Goal: Task Accomplishment & Management: Complete application form

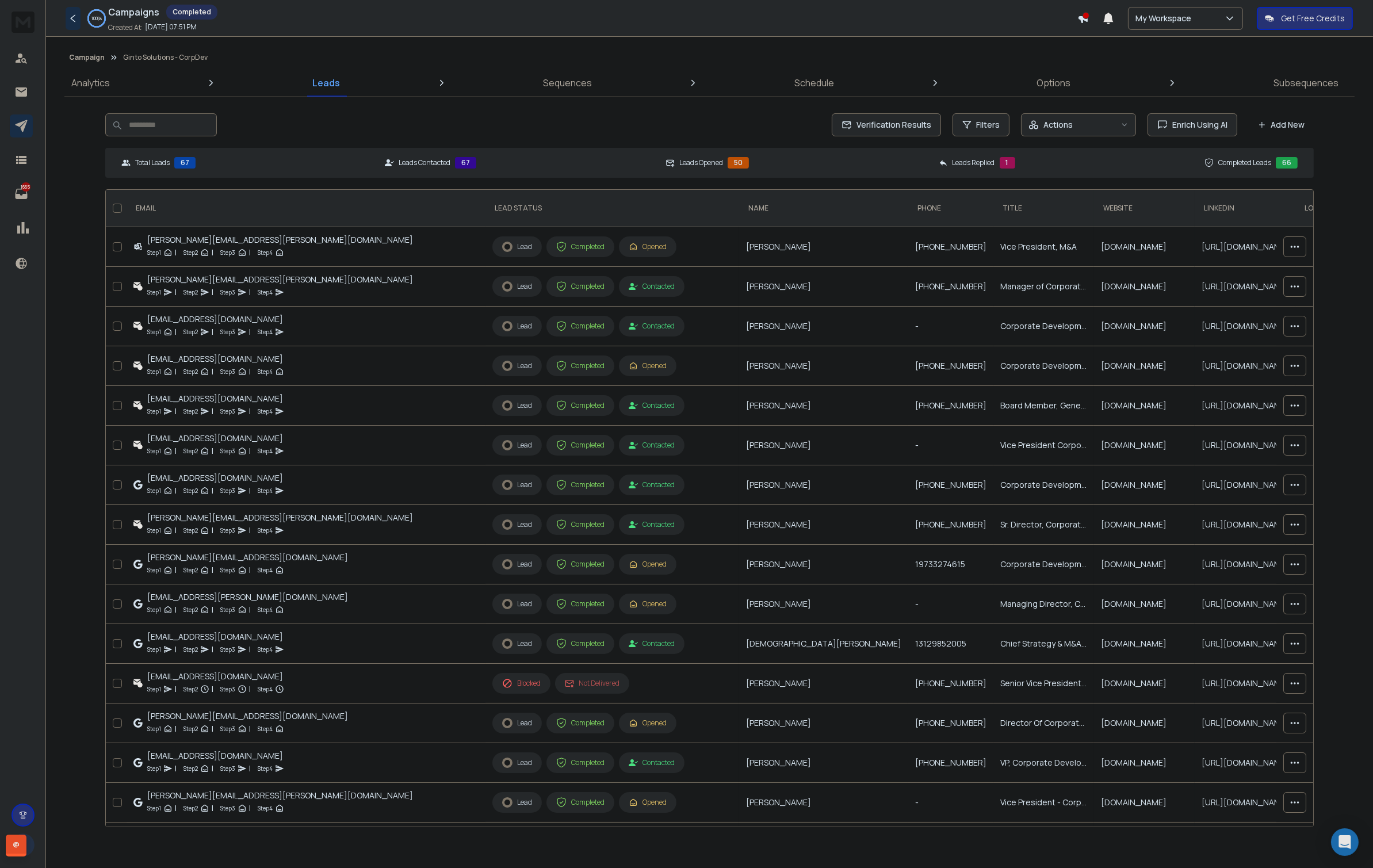
click at [72, 24] on button at bounding box center [73, 18] width 15 height 23
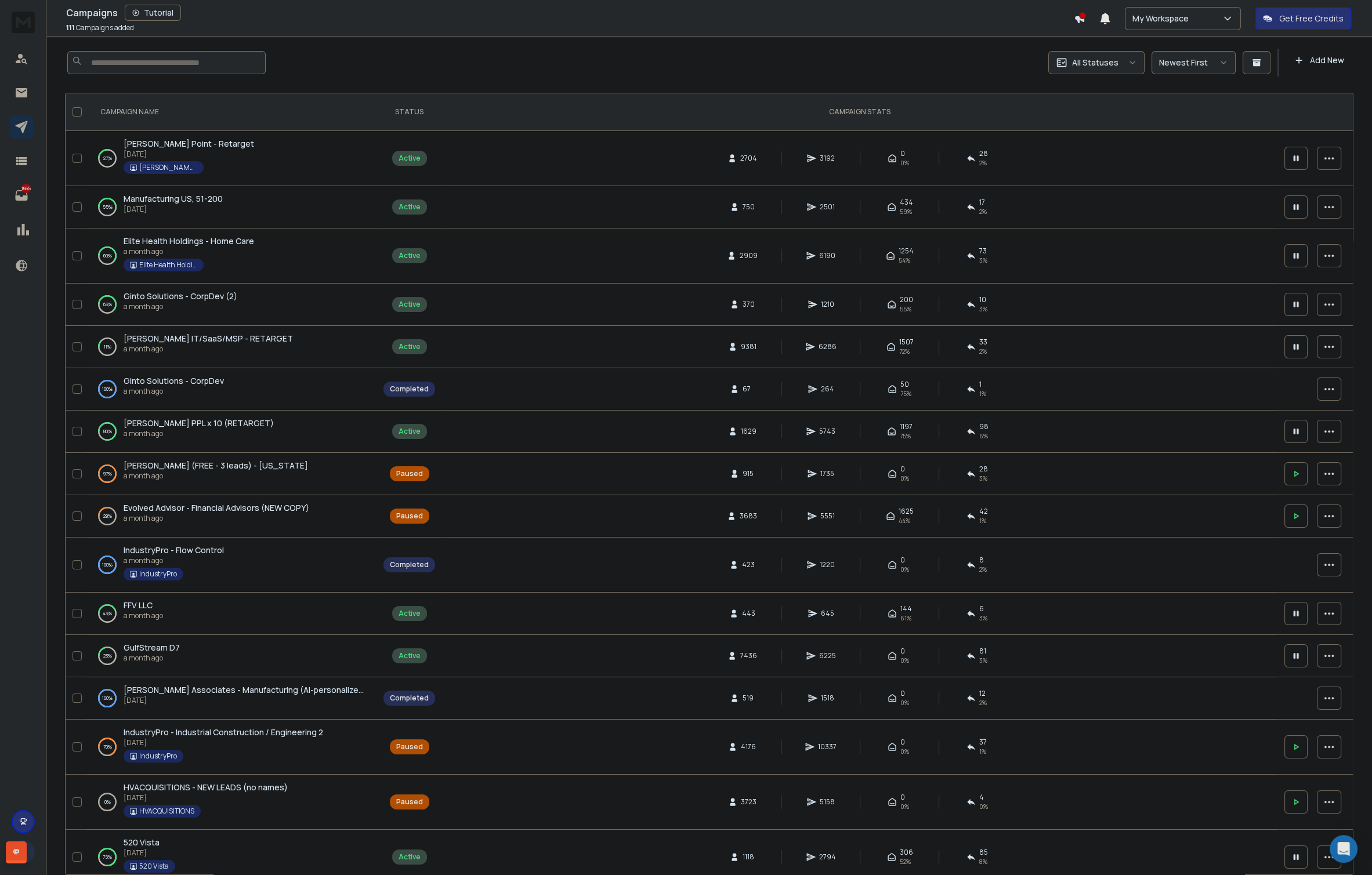
click at [168, 241] on span "Elite Health Holdings - Home Care" at bounding box center [189, 241] width 130 height 11
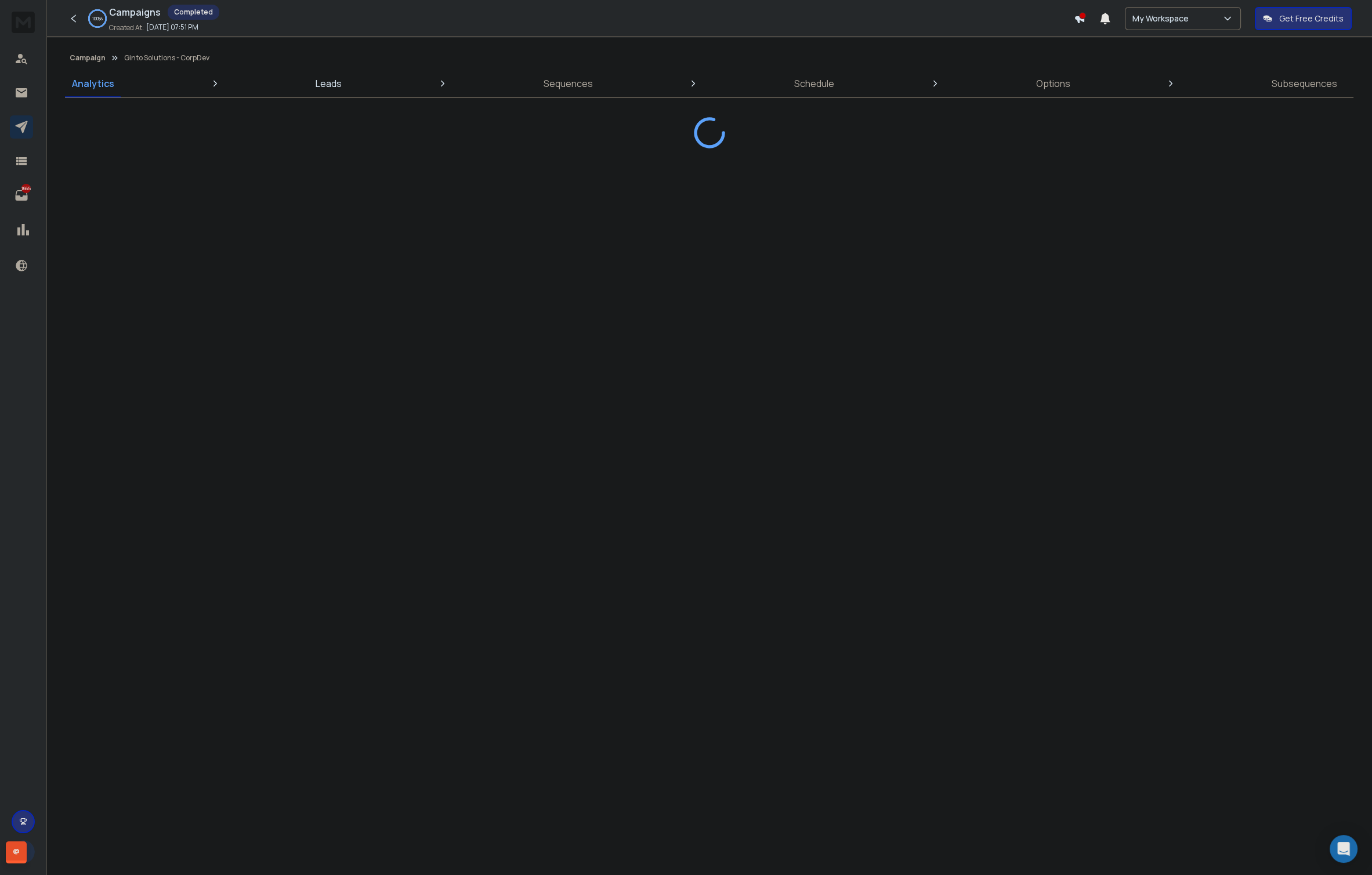
click at [327, 82] on p "Leads" at bounding box center [328, 84] width 26 height 14
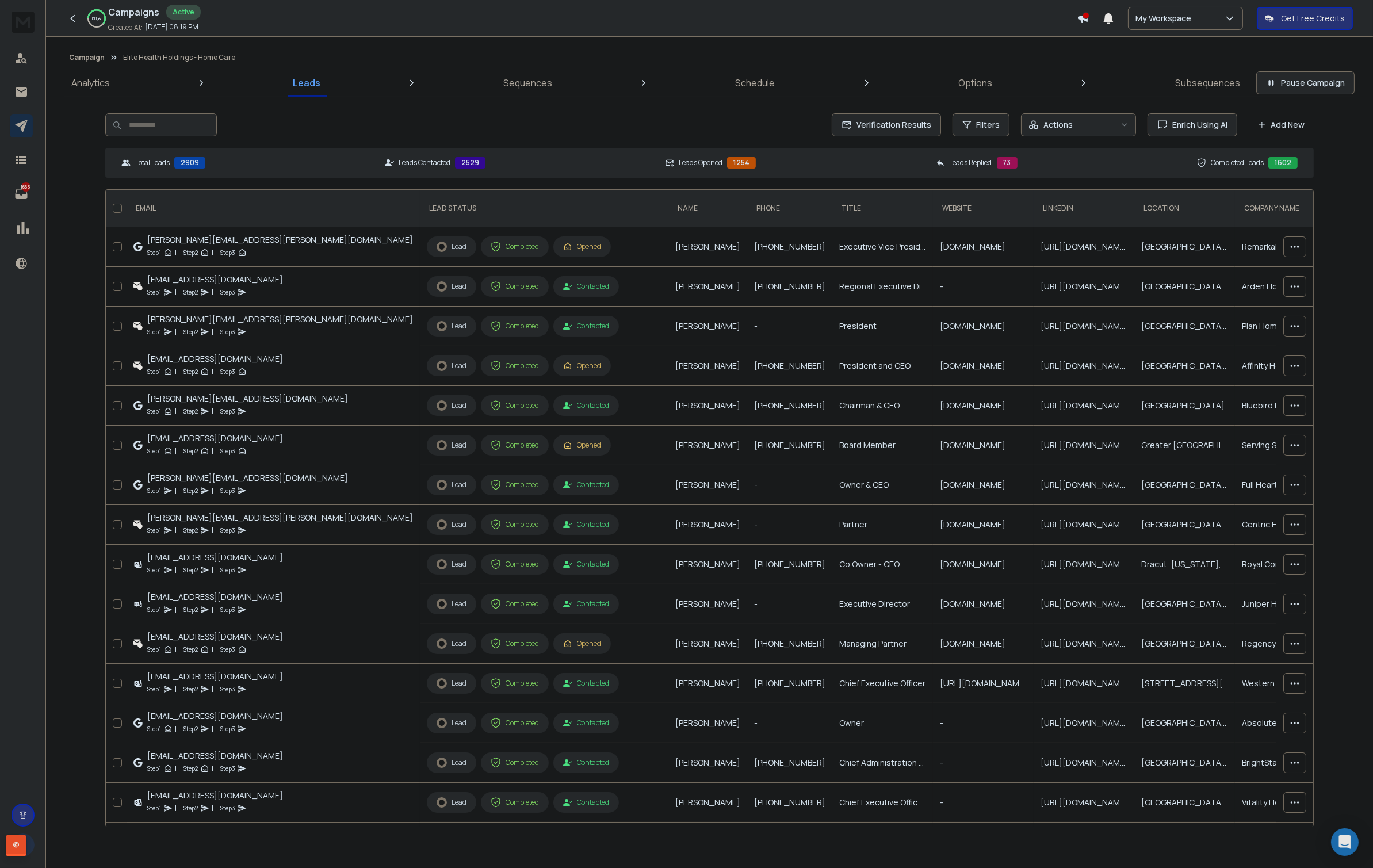
click at [1273, 114] on button "Add New" at bounding box center [1281, 125] width 65 height 23
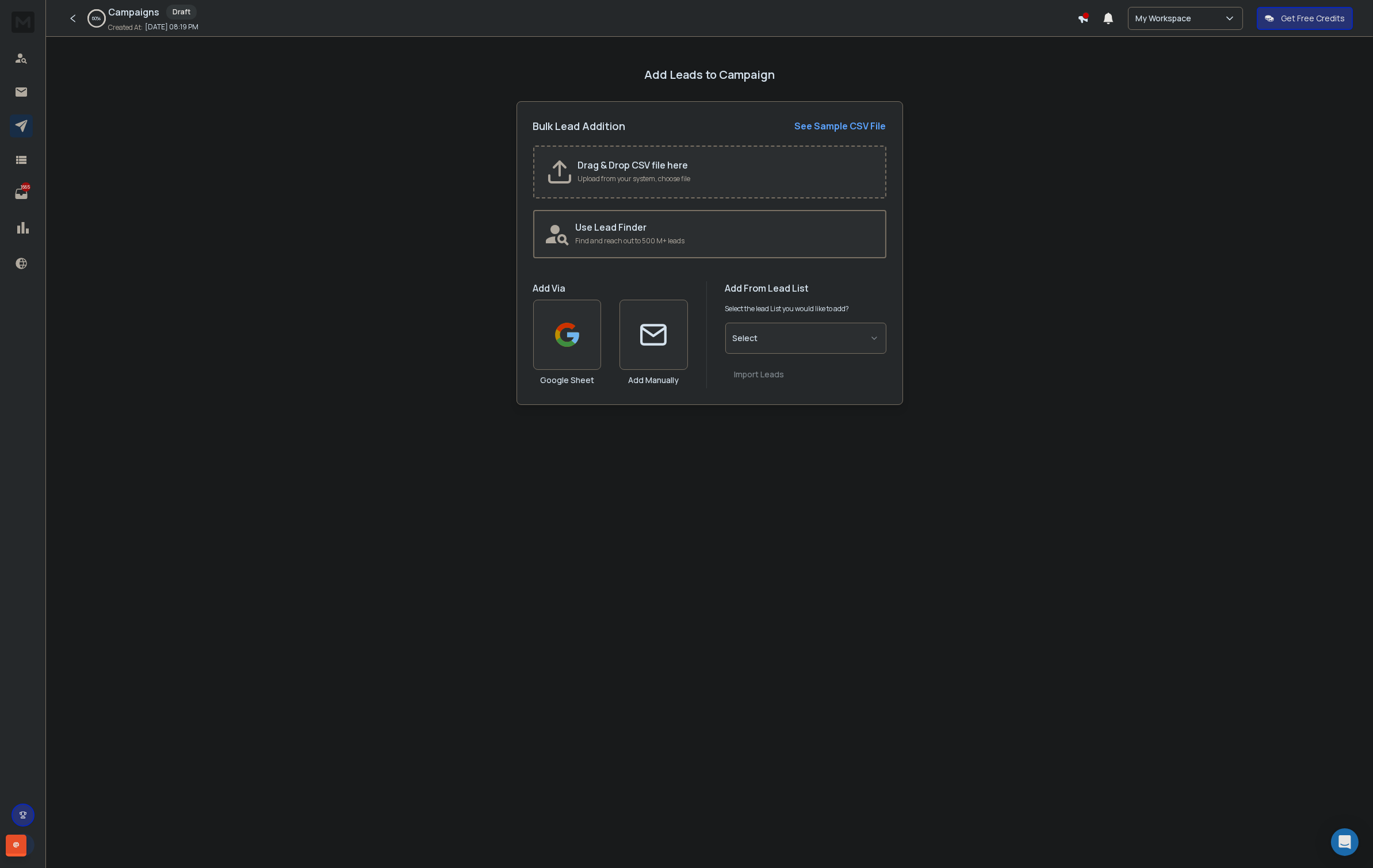
click at [682, 170] on h2 "Drag & Drop CSV file here" at bounding box center [726, 165] width 296 height 13
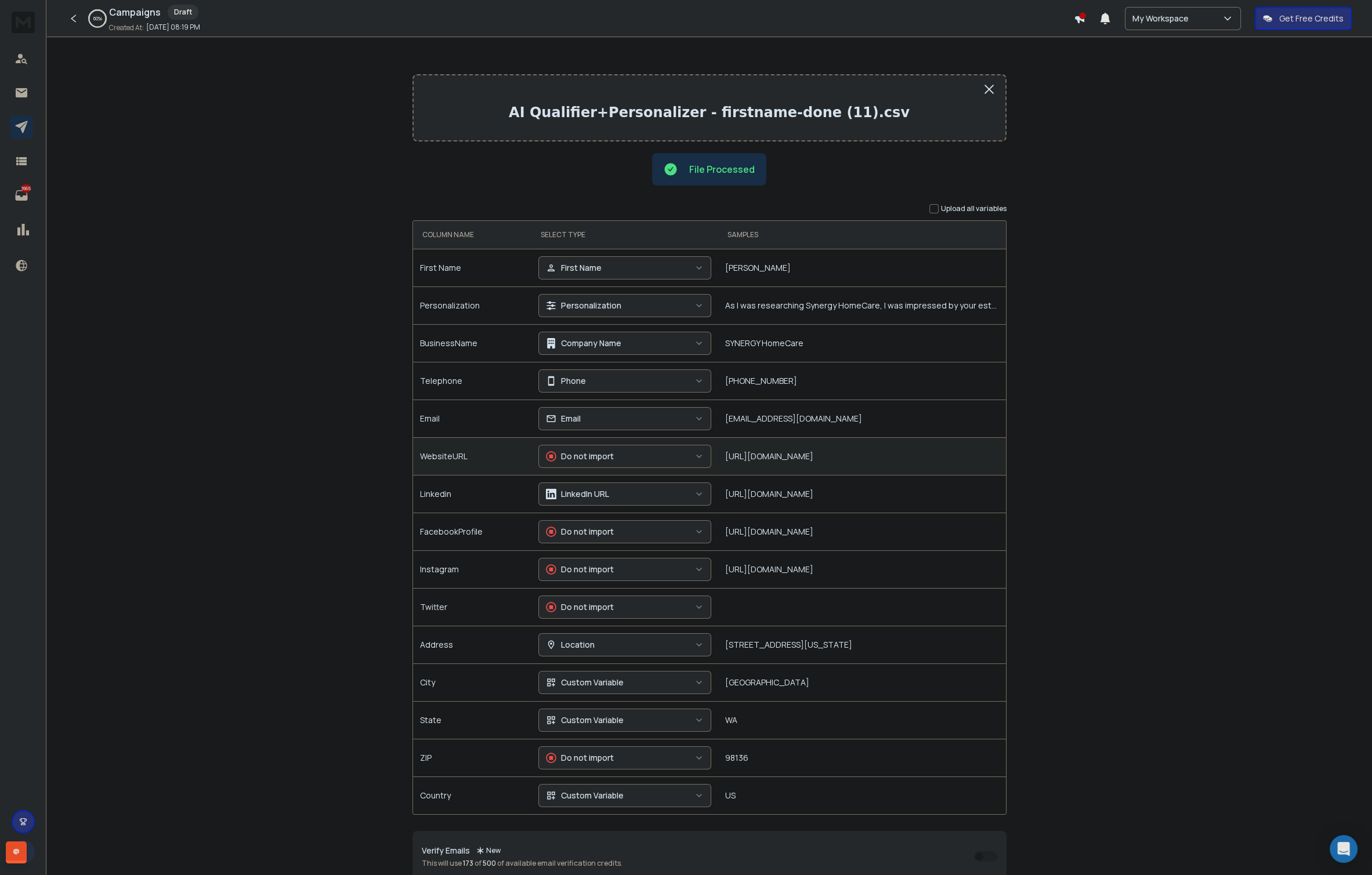
click at [636, 454] on button "Do not import" at bounding box center [625, 457] width 173 height 23
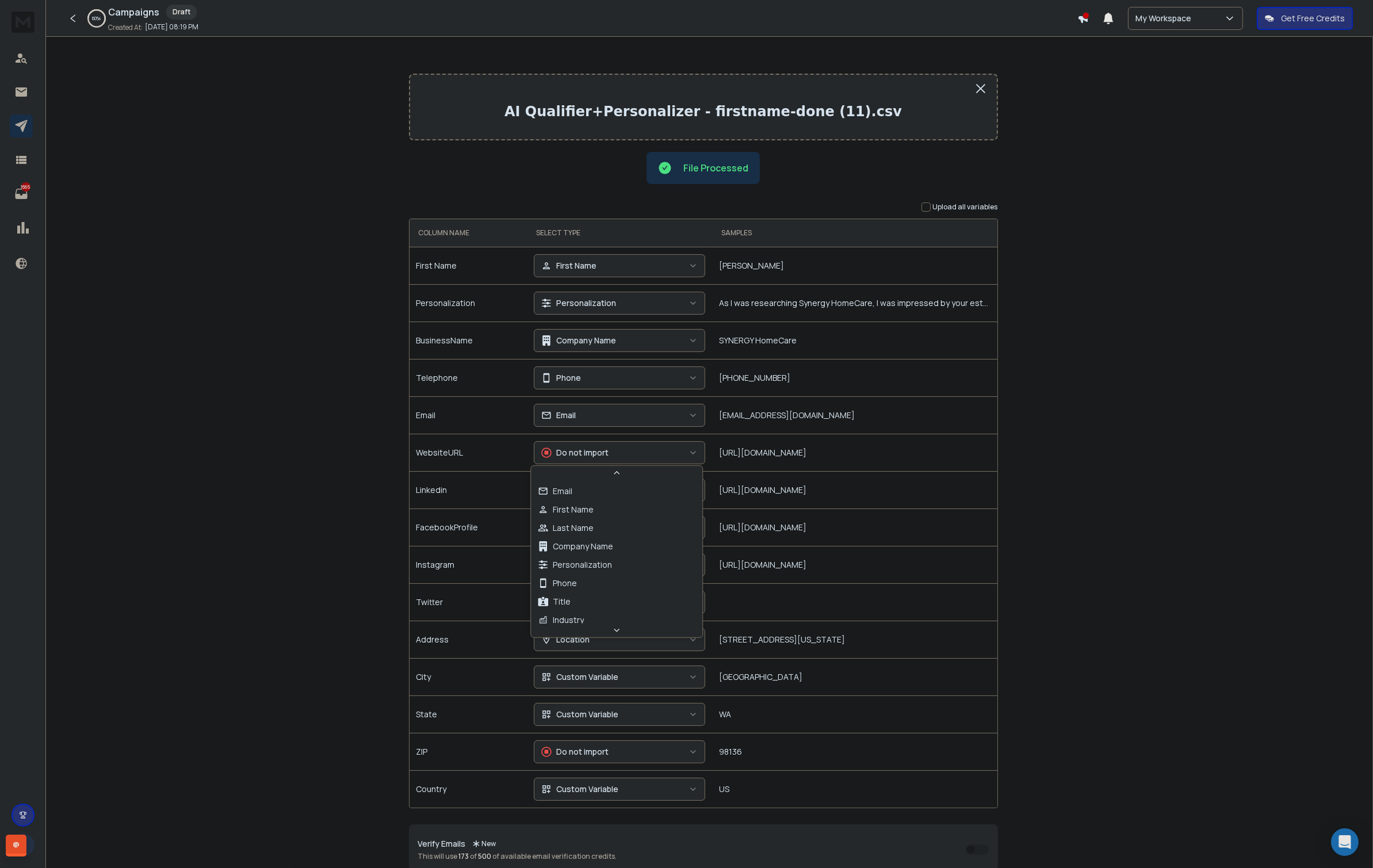
scroll to position [116, 0]
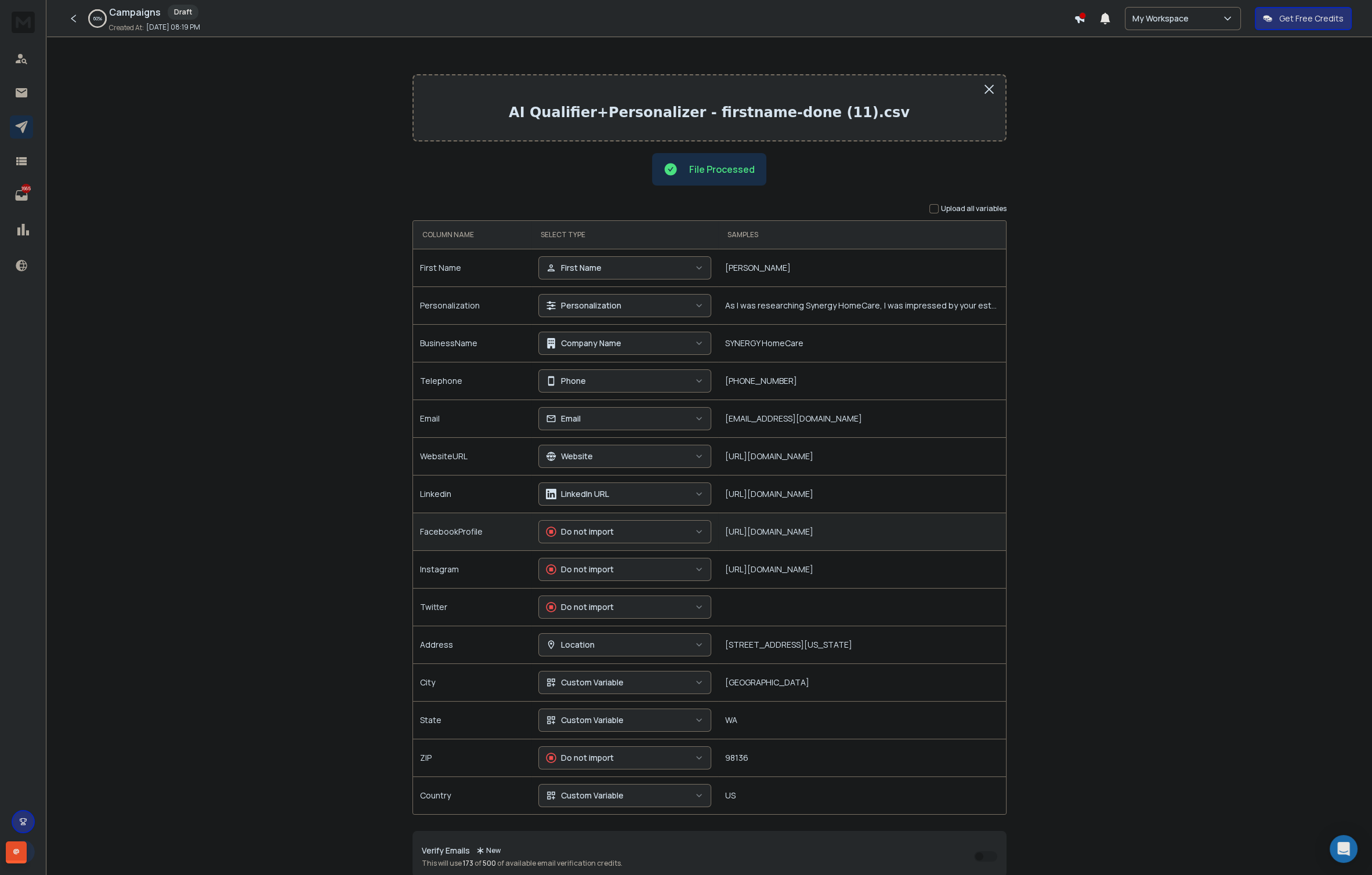
click at [629, 522] on button "Do not import" at bounding box center [625, 532] width 173 height 23
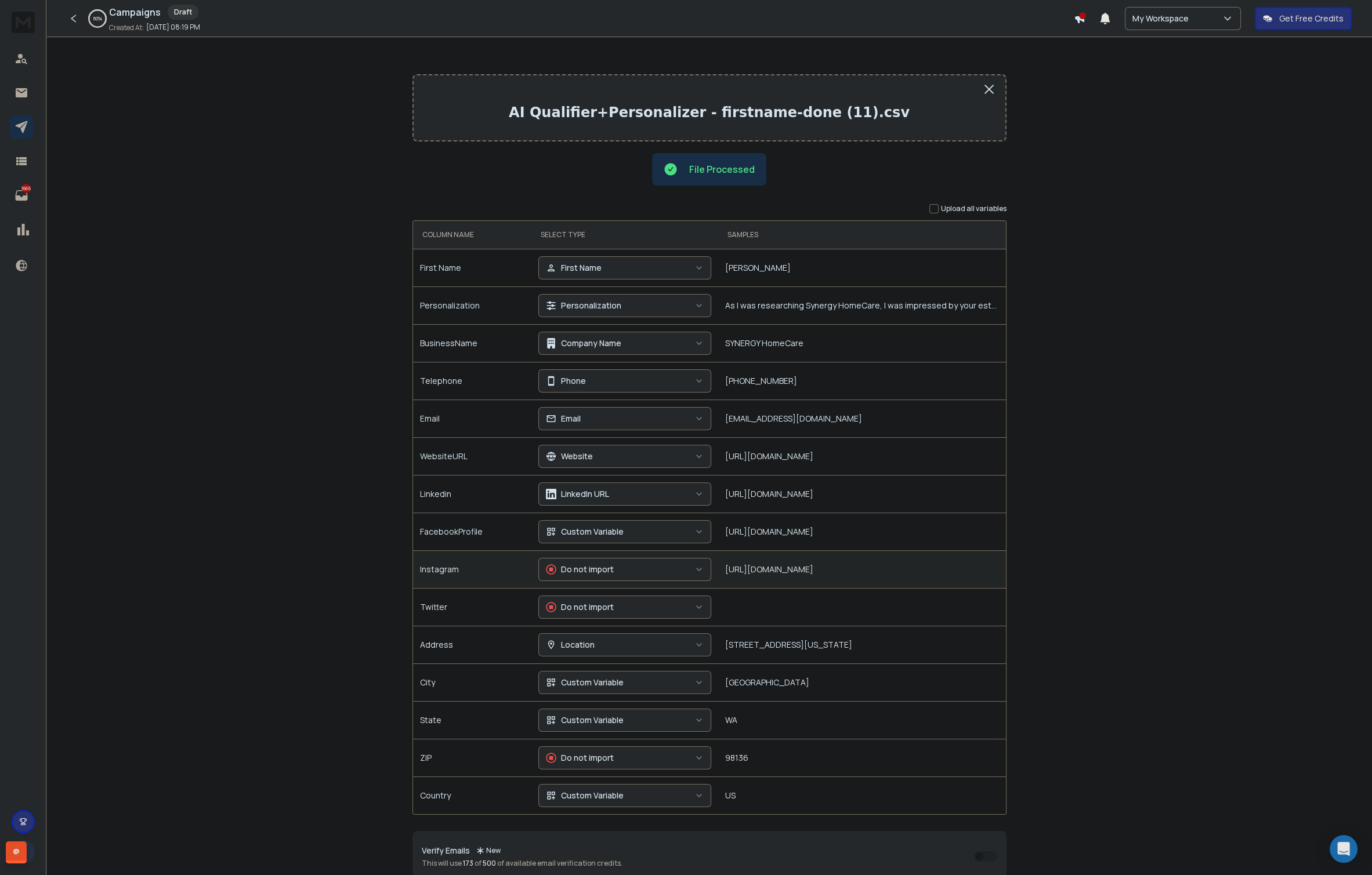
click at [636, 569] on button "Do not import" at bounding box center [625, 569] width 173 height 23
click at [612, 608] on button "Do not import" at bounding box center [625, 607] width 173 height 23
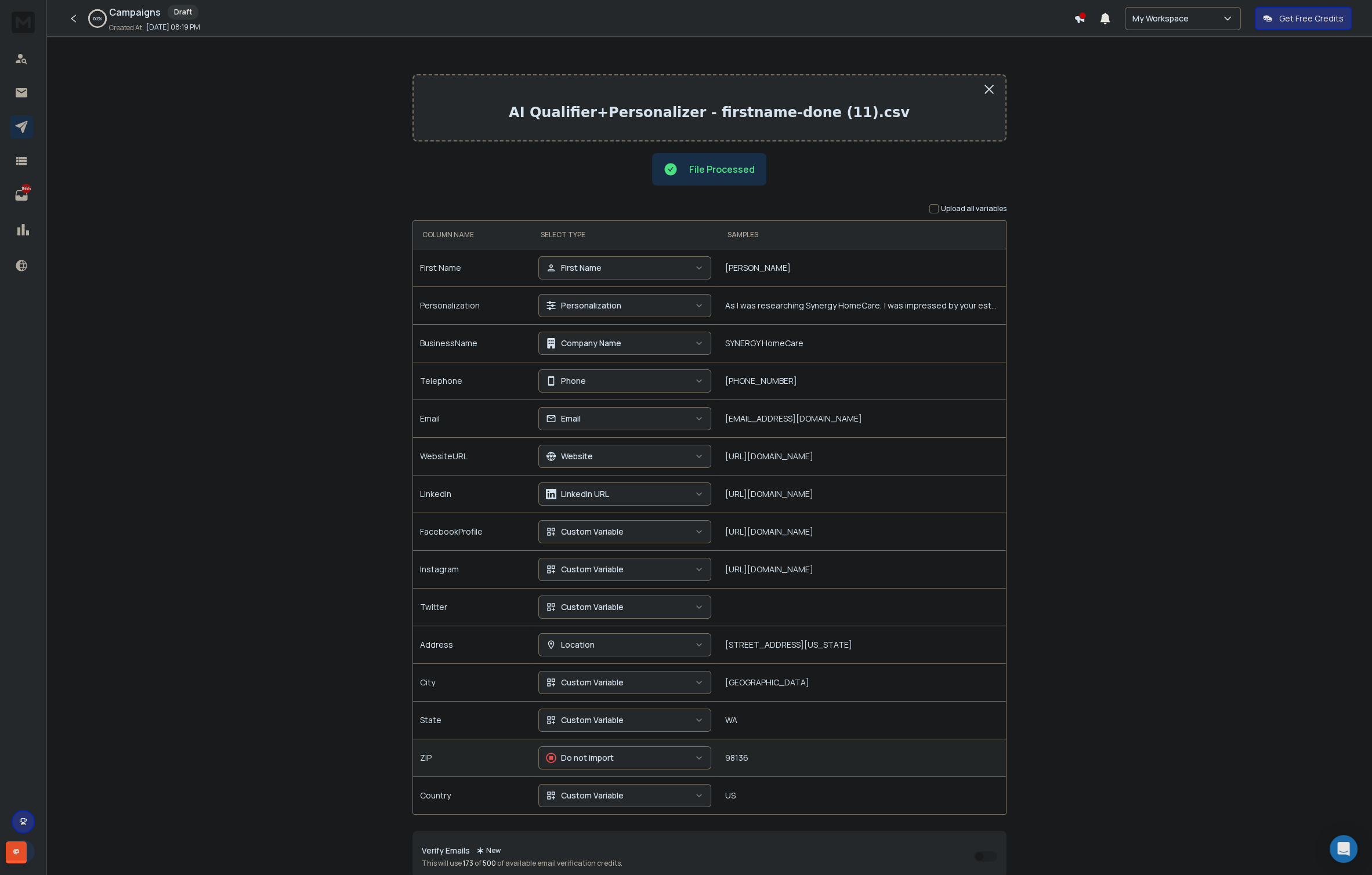
click at [563, 754] on div "Do not import" at bounding box center [580, 757] width 68 height 12
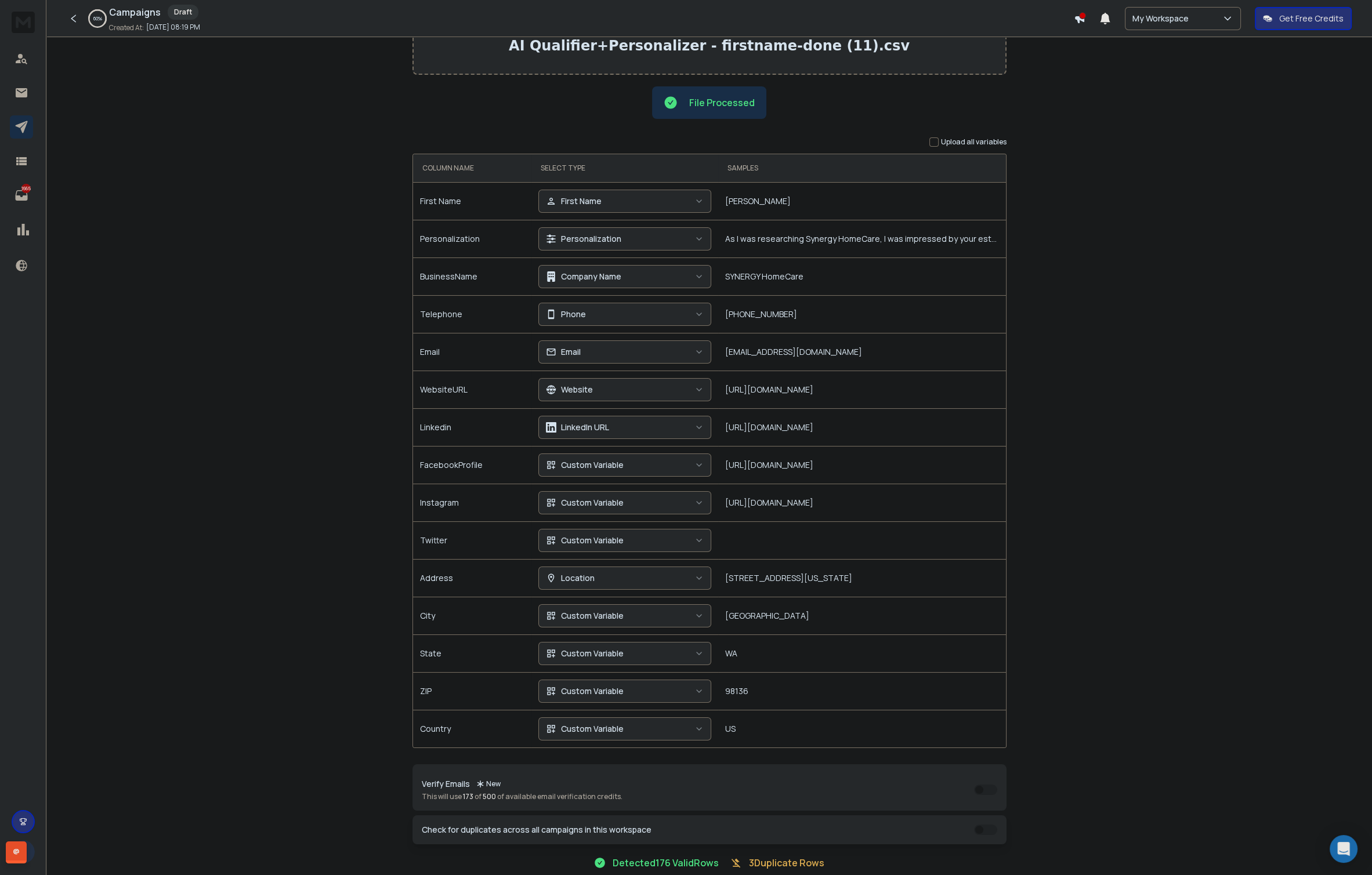
scroll to position [112, 0]
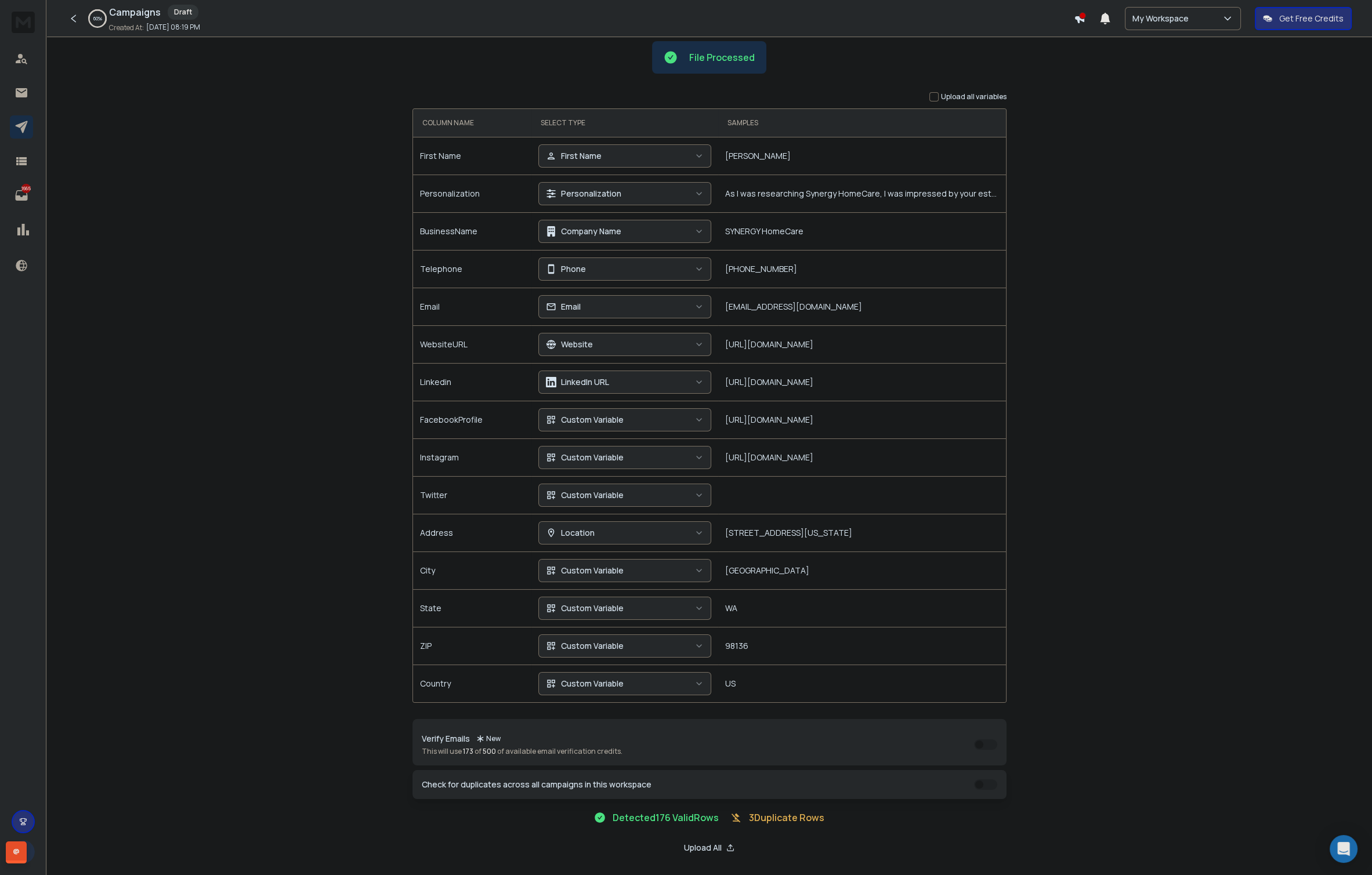
click at [720, 852] on button "Upload All" at bounding box center [709, 848] width 69 height 23
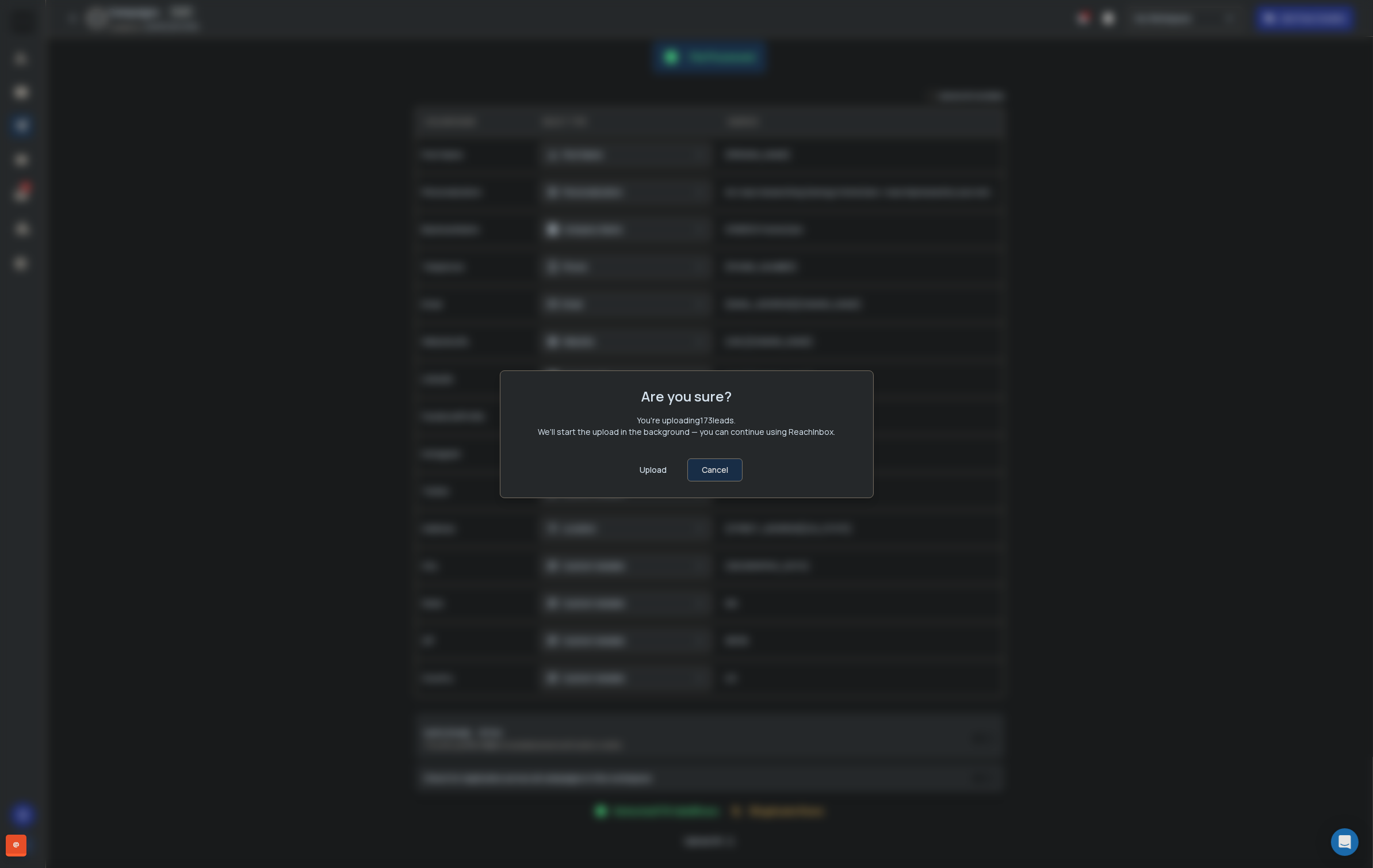
click at [665, 471] on button "Upload" at bounding box center [653, 470] width 45 height 23
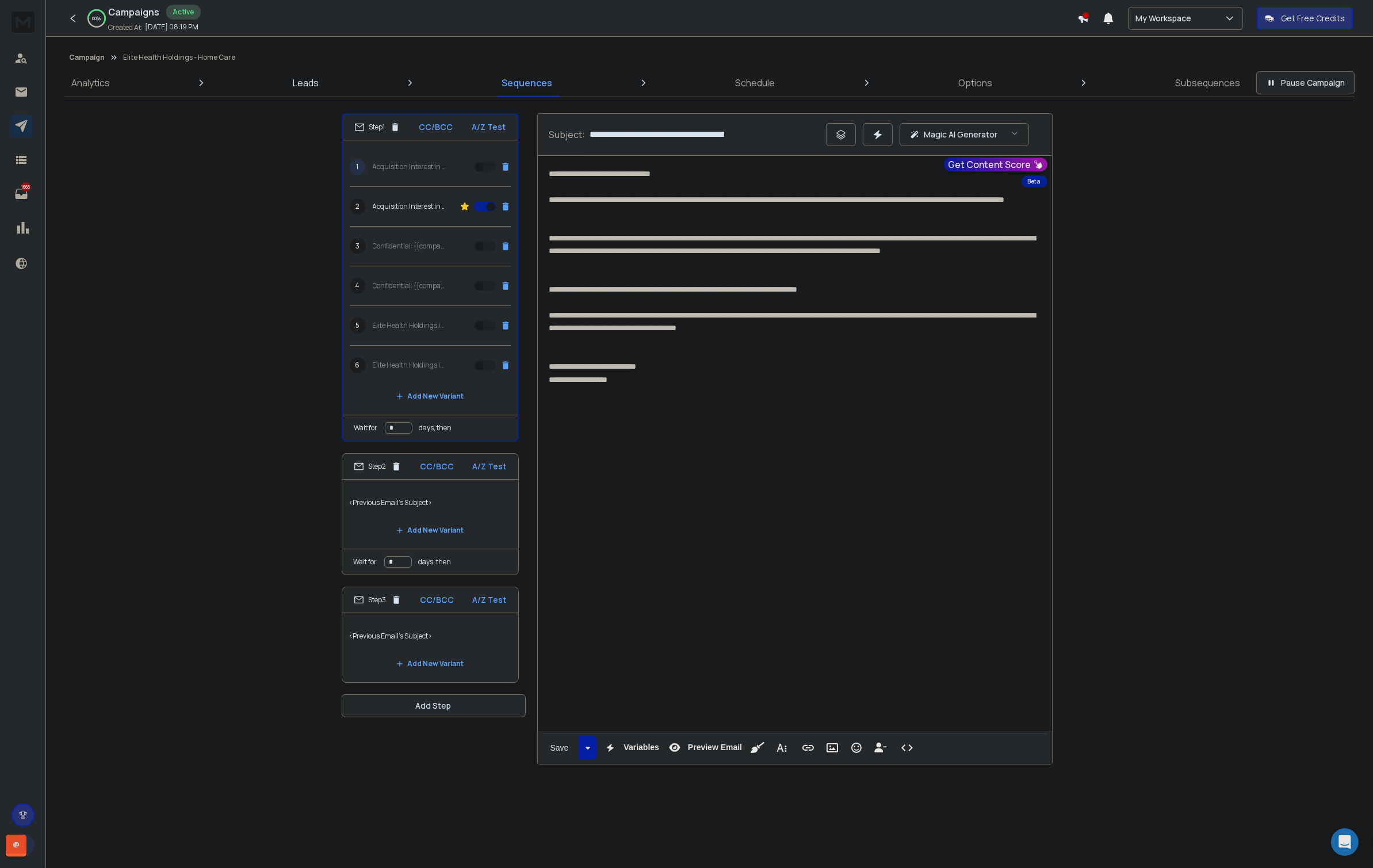
click at [298, 83] on p "Leads" at bounding box center [305, 83] width 26 height 13
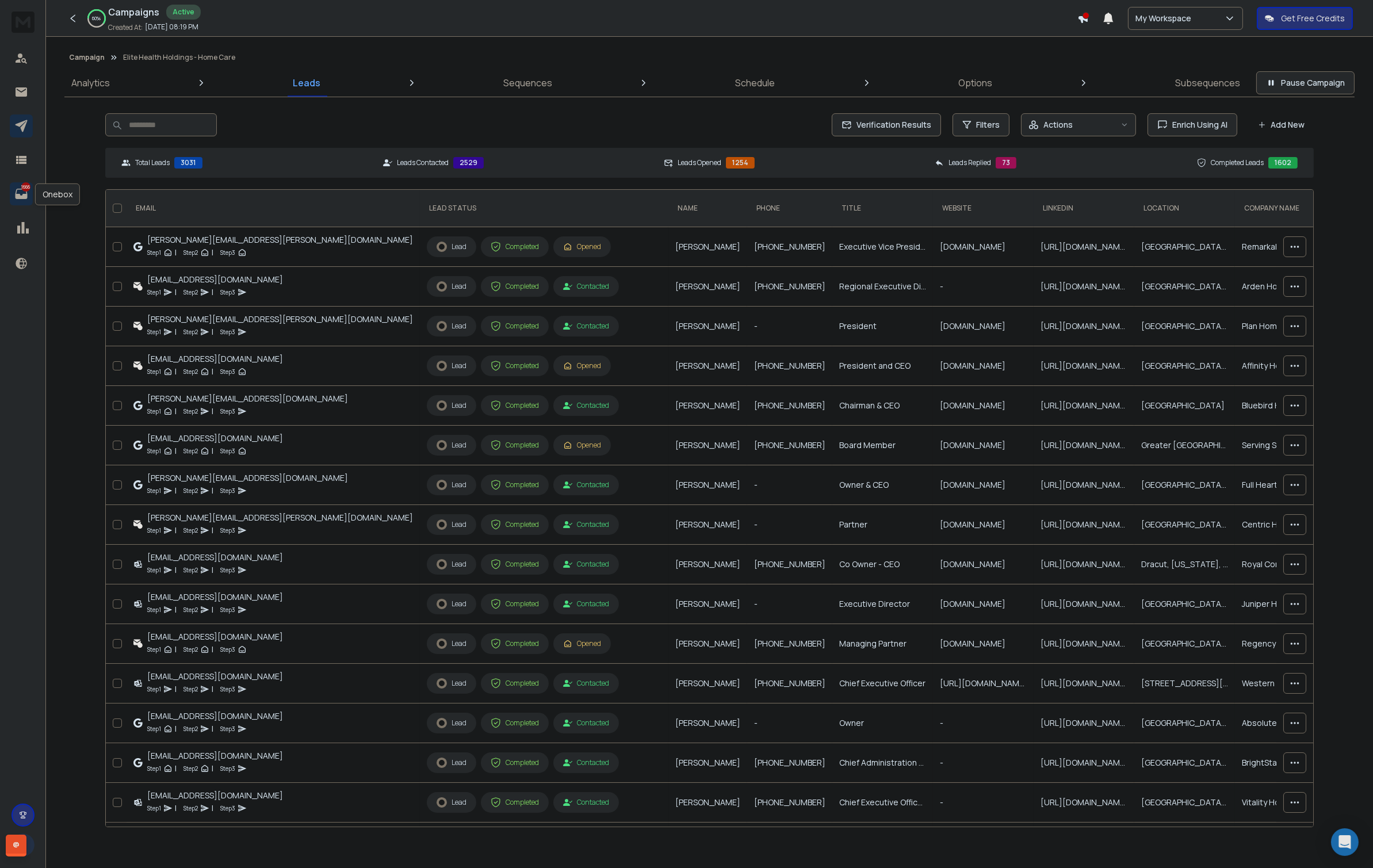
click at [28, 194] on link "1666" at bounding box center [22, 194] width 23 height 23
